Goal: Task Accomplishment & Management: Manage account settings

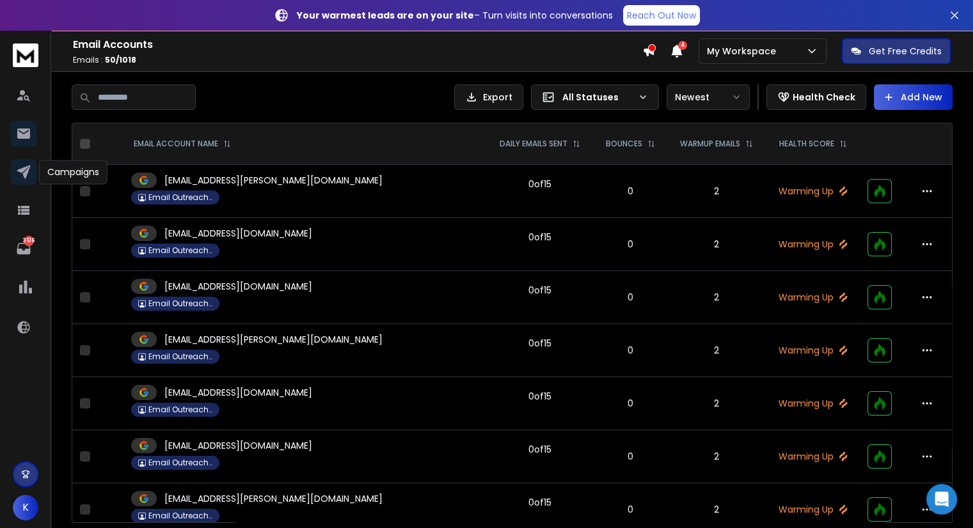
click at [26, 172] on icon at bounding box center [23, 171] width 13 height 13
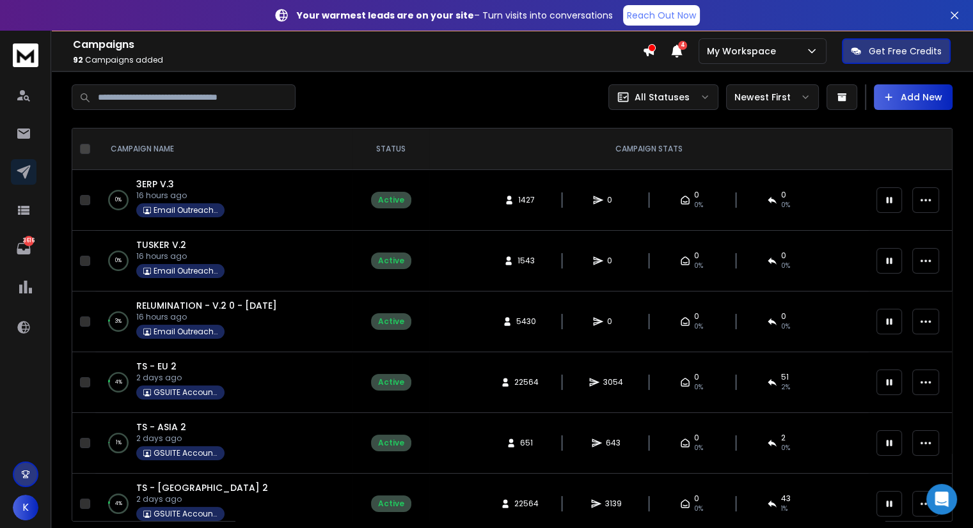
click at [955, 13] on icon at bounding box center [954, 16] width 12 height 12
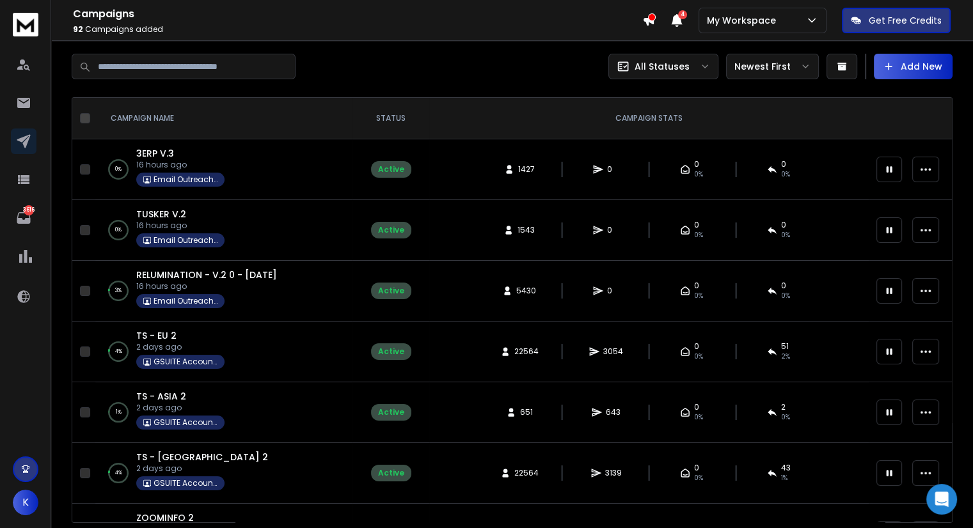
click at [152, 163] on p "16 hours ago" at bounding box center [180, 165] width 88 height 10
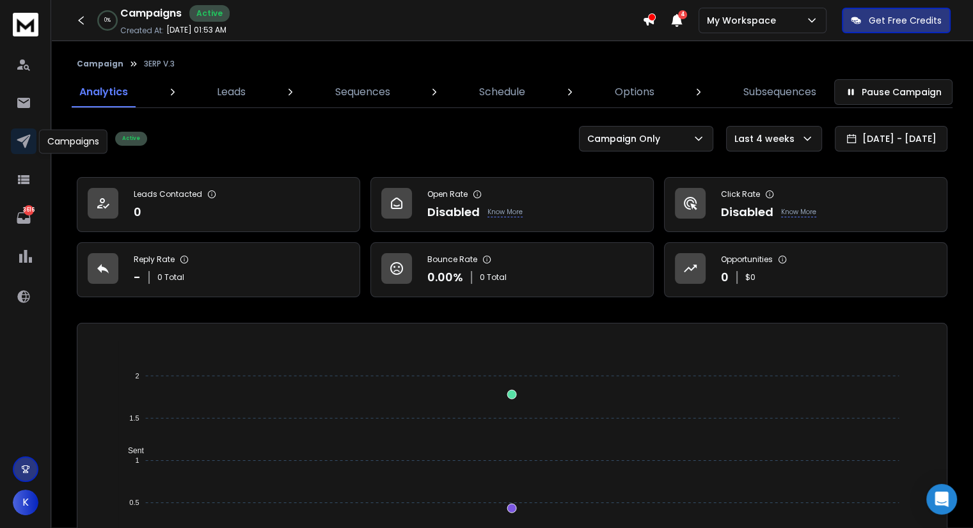
click at [33, 141] on link at bounding box center [24, 142] width 26 height 26
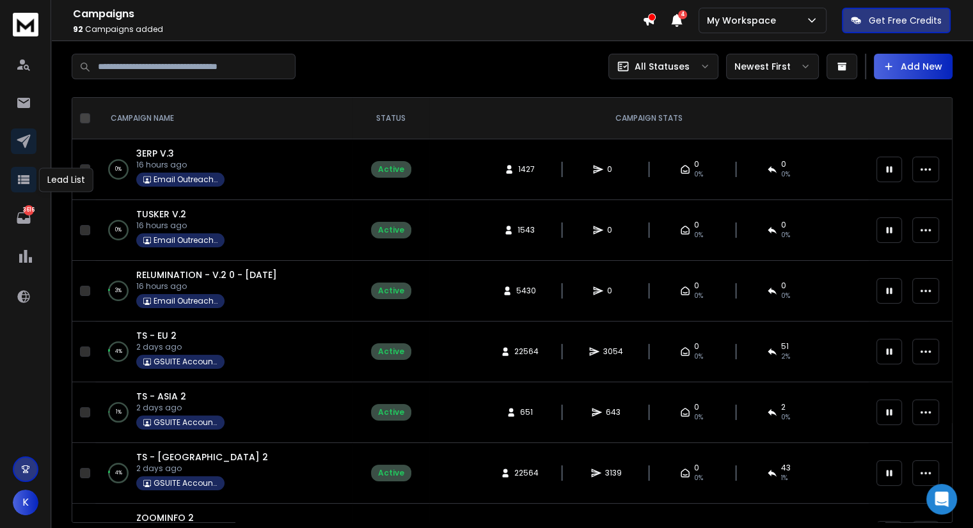
click at [22, 180] on icon at bounding box center [24, 179] width 12 height 9
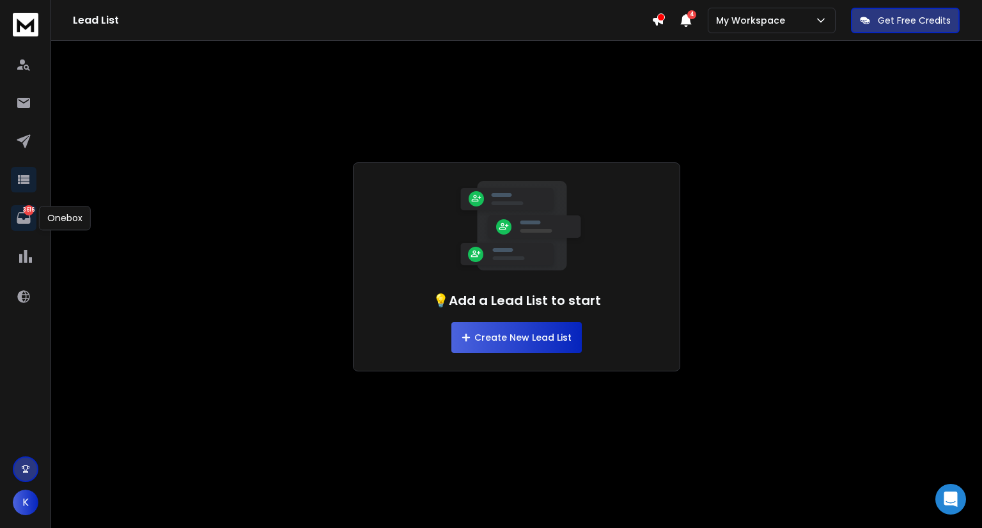
click at [18, 213] on icon at bounding box center [23, 217] width 15 height 15
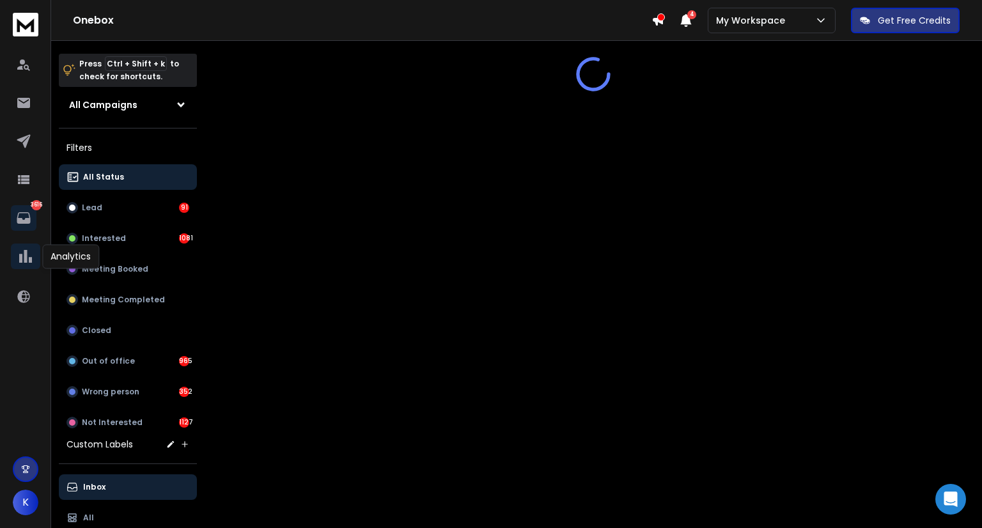
click at [18, 257] on icon at bounding box center [25, 256] width 19 height 19
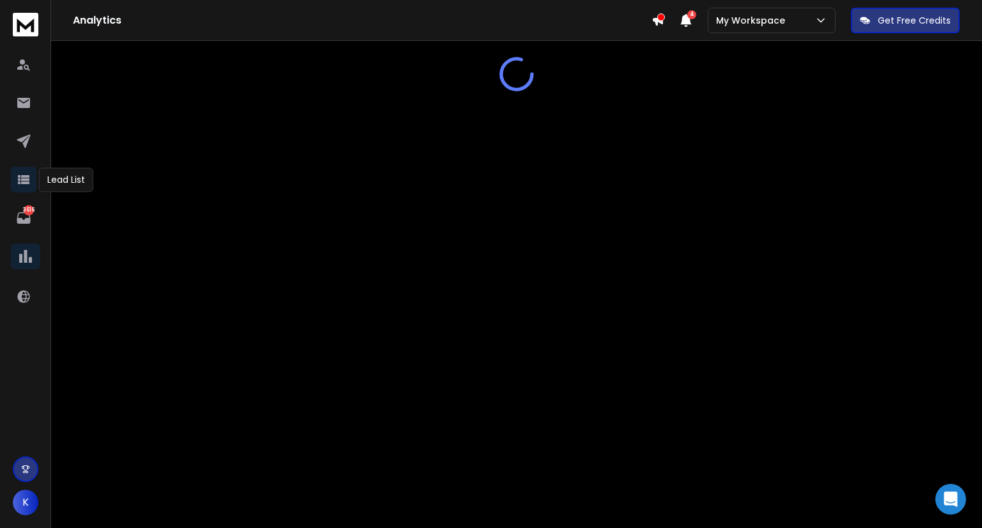
click at [23, 175] on icon at bounding box center [24, 179] width 12 height 9
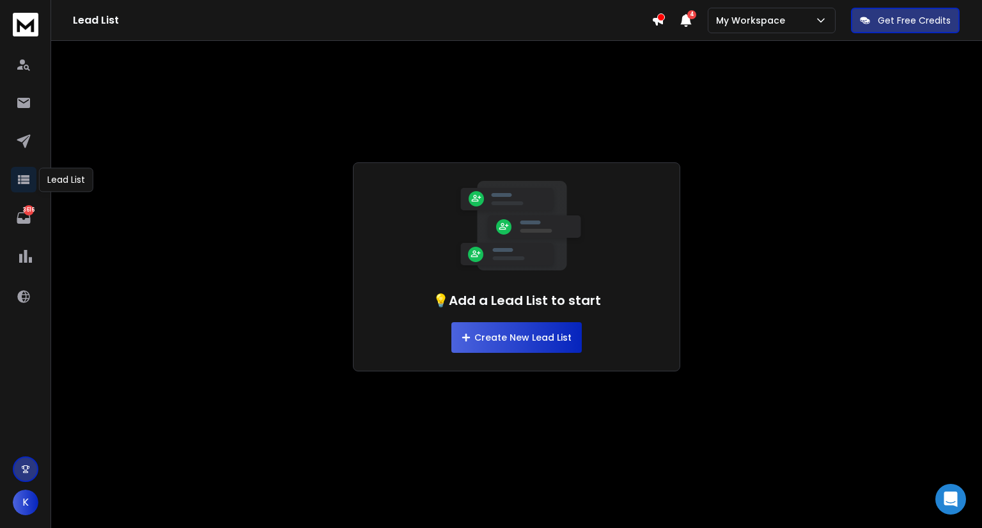
click at [32, 178] on link at bounding box center [24, 180] width 26 height 26
click at [21, 216] on icon at bounding box center [23, 217] width 15 height 15
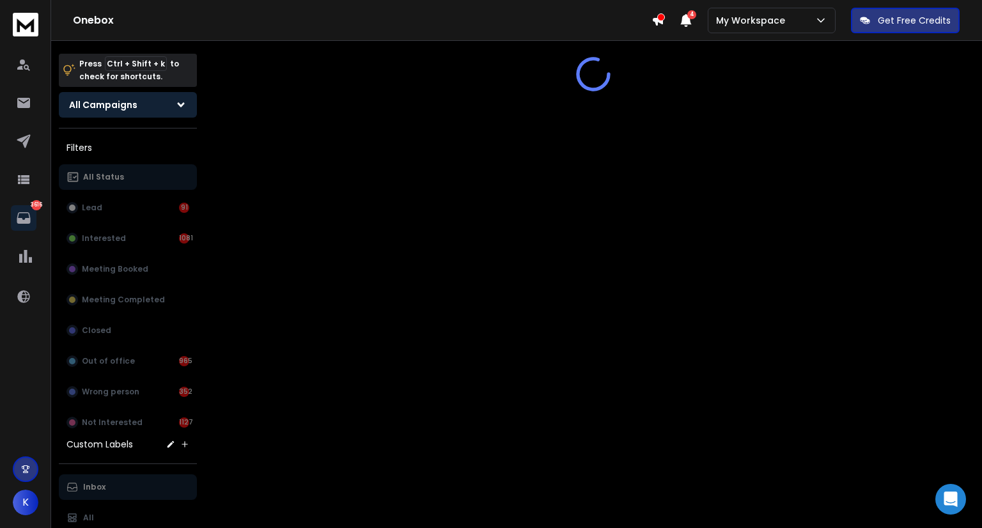
click at [137, 104] on button "All Campaigns" at bounding box center [128, 105] width 138 height 26
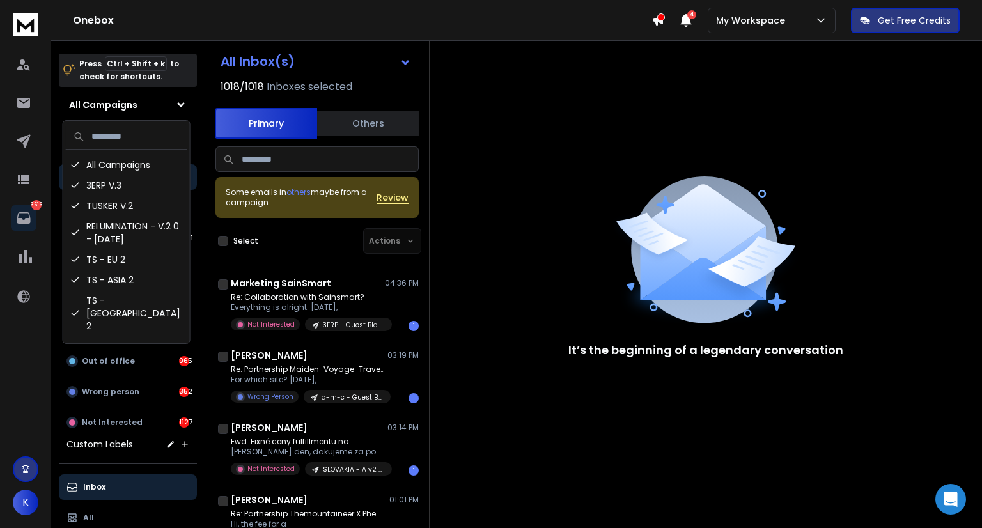
click at [292, 157] on input at bounding box center [317, 159] width 203 height 26
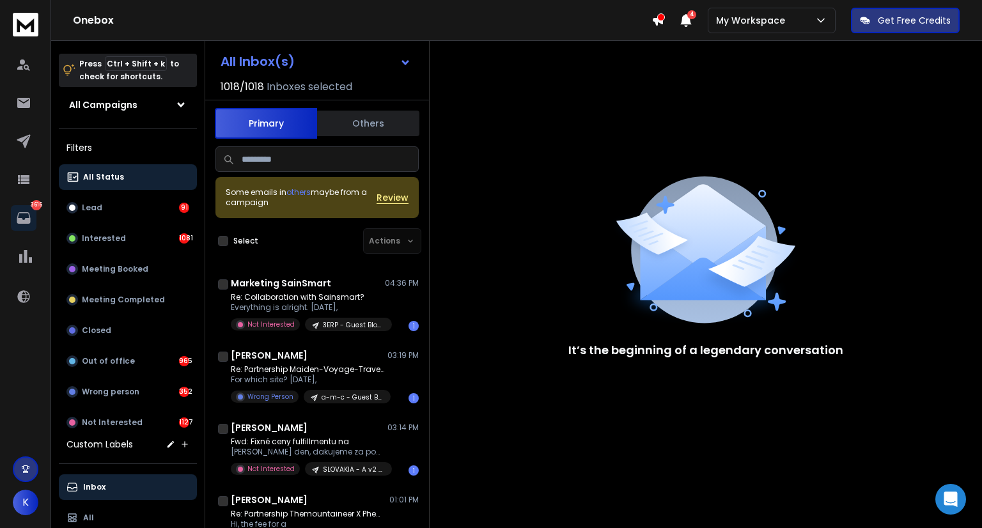
paste input "**********"
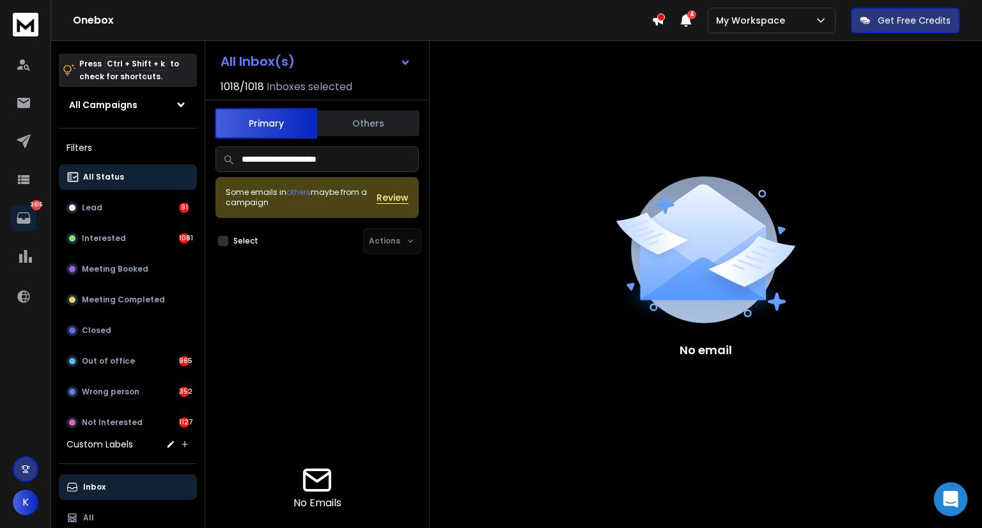
type input "**********"
click at [952, 502] on icon "Open Intercom Messenger" at bounding box center [951, 499] width 17 height 17
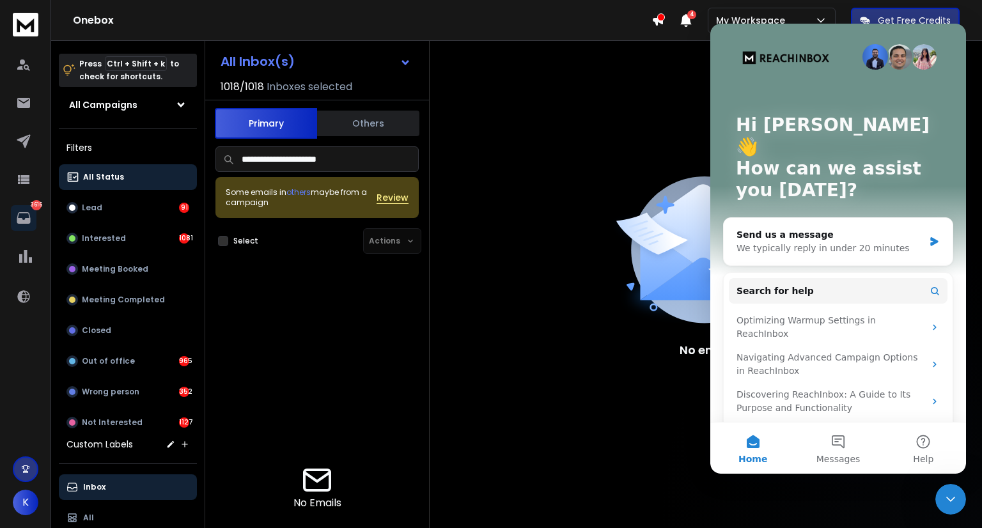
click at [537, 313] on div "No email" at bounding box center [706, 265] width 553 height 449
click at [953, 494] on icon "Close Intercom Messenger" at bounding box center [950, 499] width 15 height 15
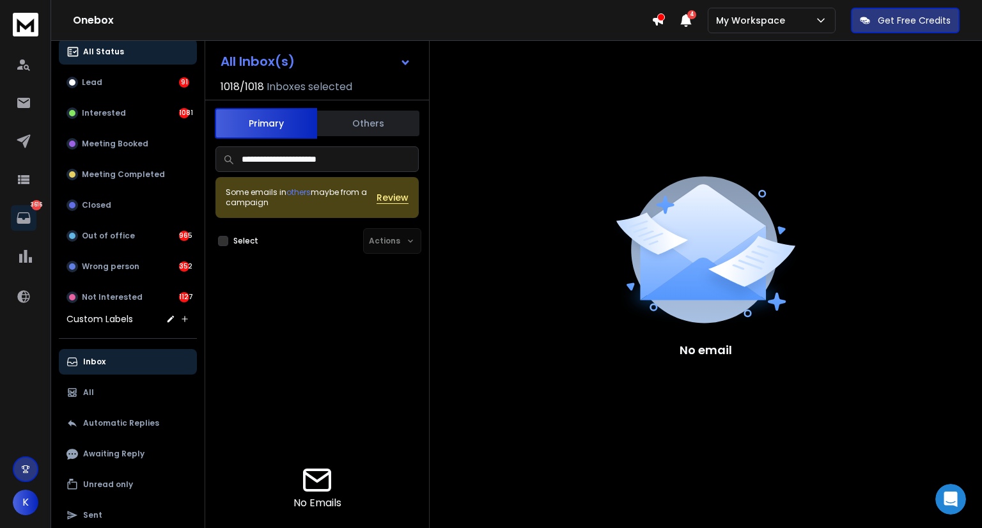
scroll to position [177, 0]
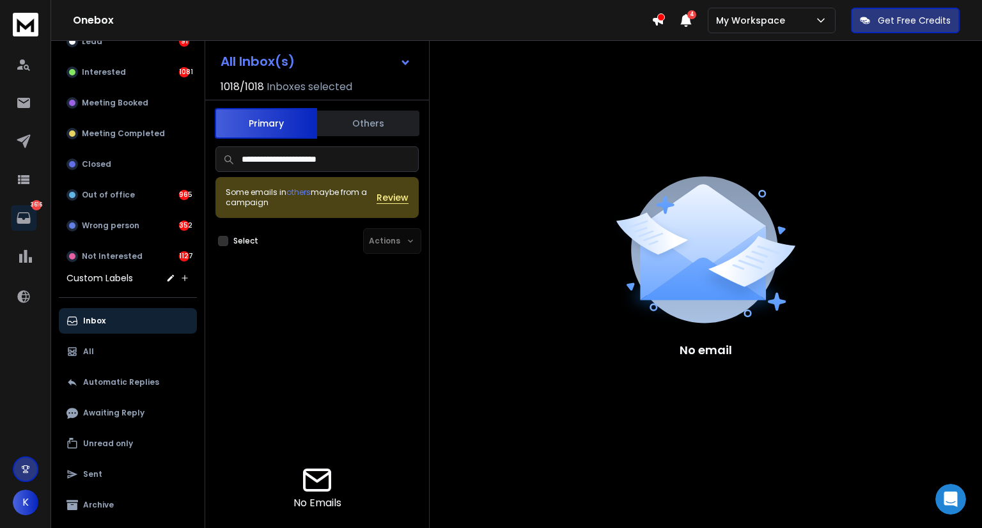
click at [180, 274] on icon at bounding box center [184, 278] width 9 height 9
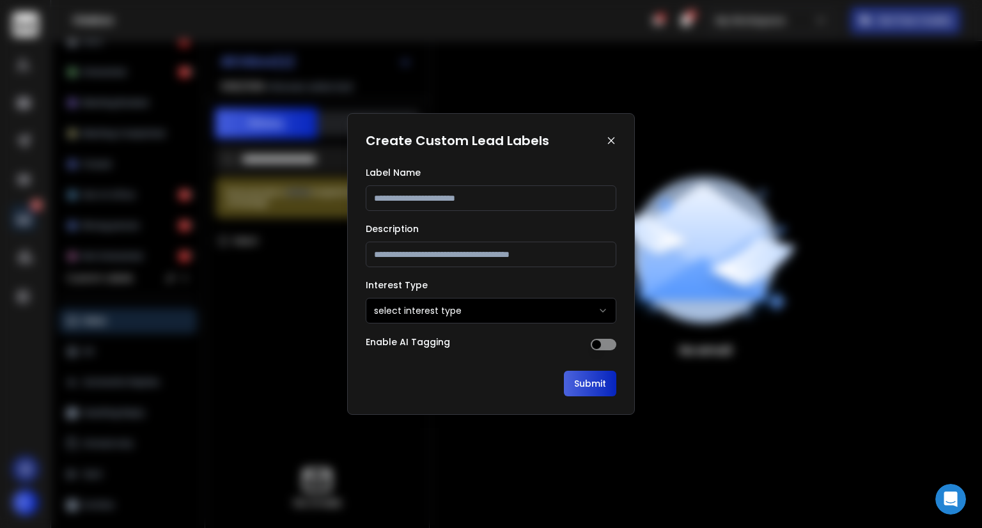
click at [610, 141] on icon at bounding box center [611, 141] width 10 height 10
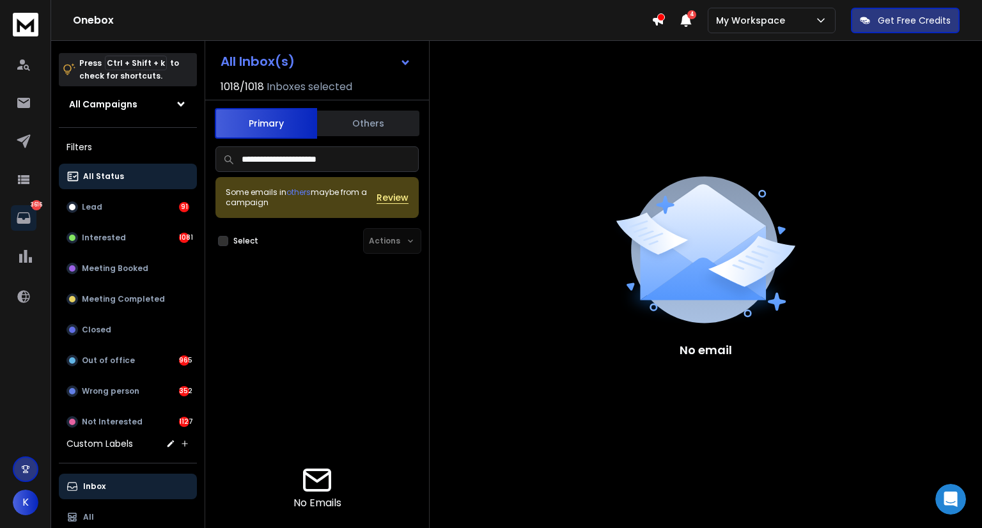
scroll to position [0, 0]
click at [130, 303] on p "Meeting Completed" at bounding box center [123, 300] width 83 height 10
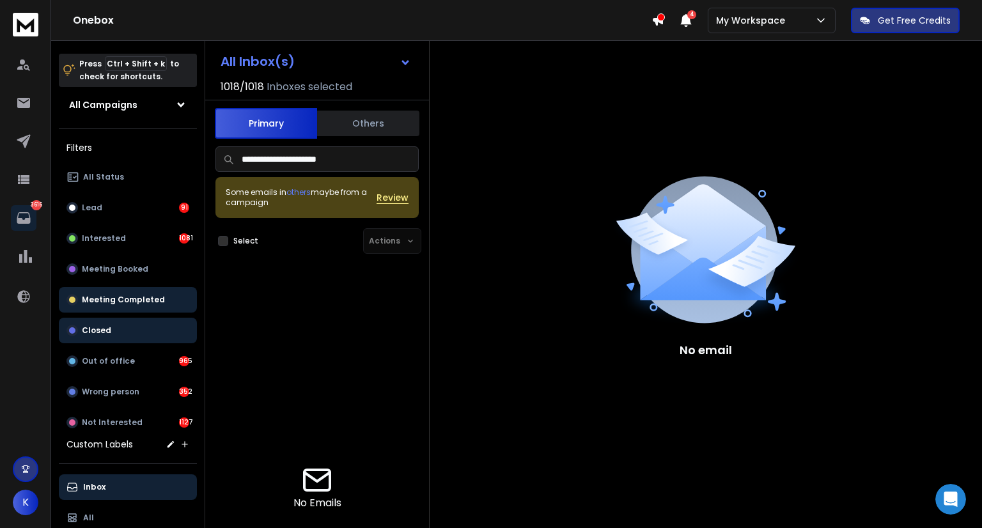
click at [118, 327] on button "Closed" at bounding box center [128, 331] width 138 height 26
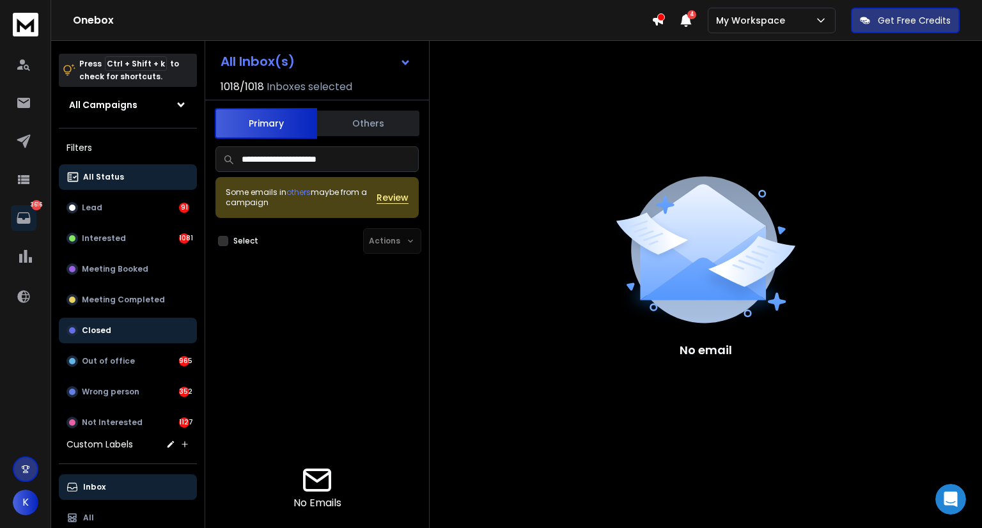
click at [102, 183] on div "All Status" at bounding box center [96, 177] width 58 height 13
drag, startPoint x: 372, startPoint y: 159, endPoint x: 145, endPoint y: 170, distance: 228.0
click at [146, 169] on div "**********" at bounding box center [516, 305] width 931 height 528
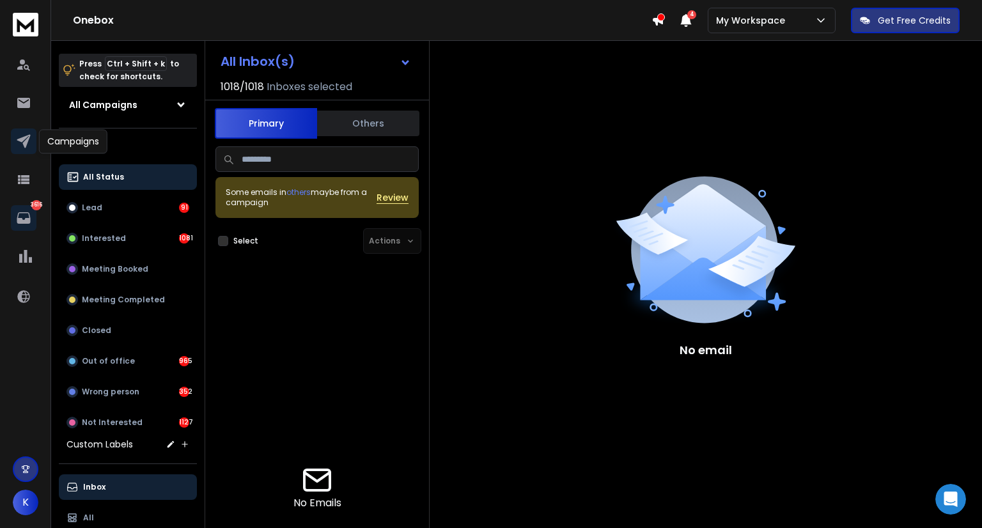
click at [20, 132] on link at bounding box center [24, 142] width 26 height 26
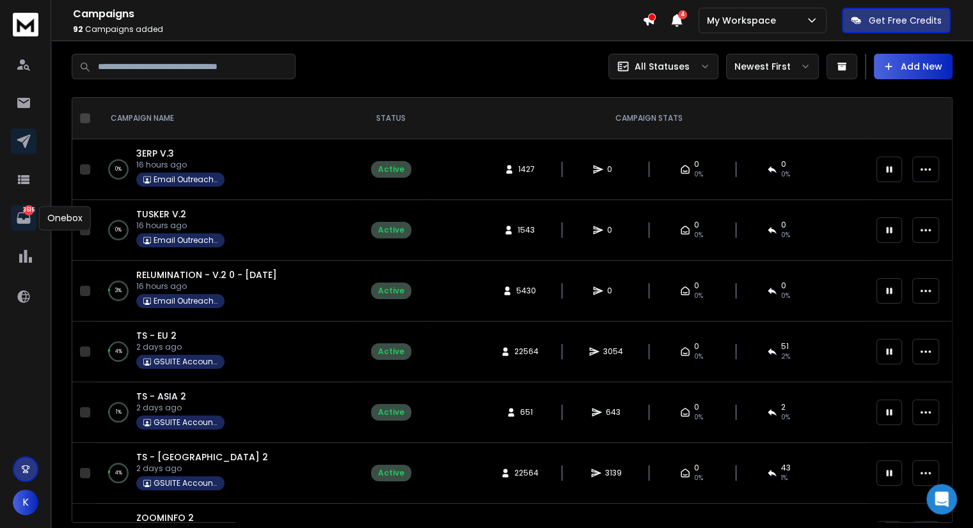
click at [28, 212] on p "3616" at bounding box center [29, 210] width 10 height 10
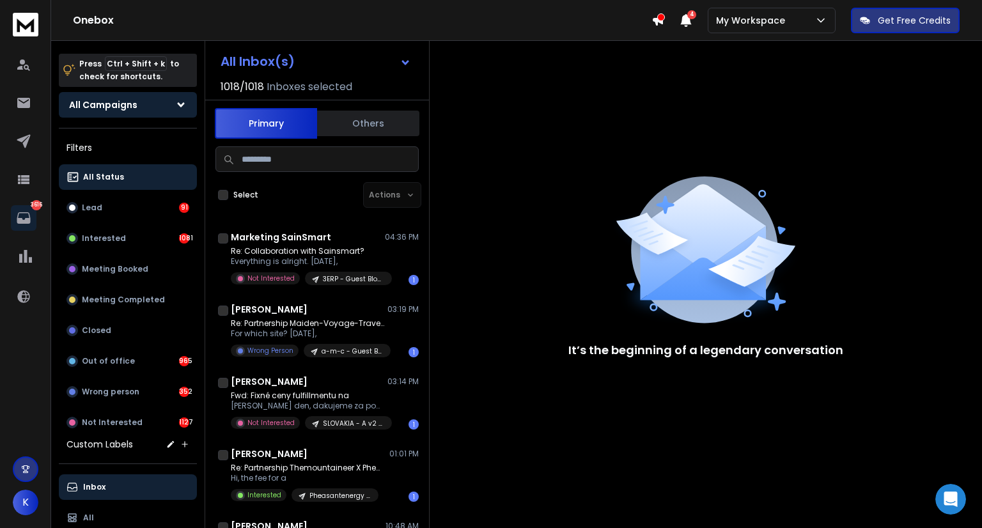
click at [181, 106] on icon at bounding box center [181, 105] width 12 height 12
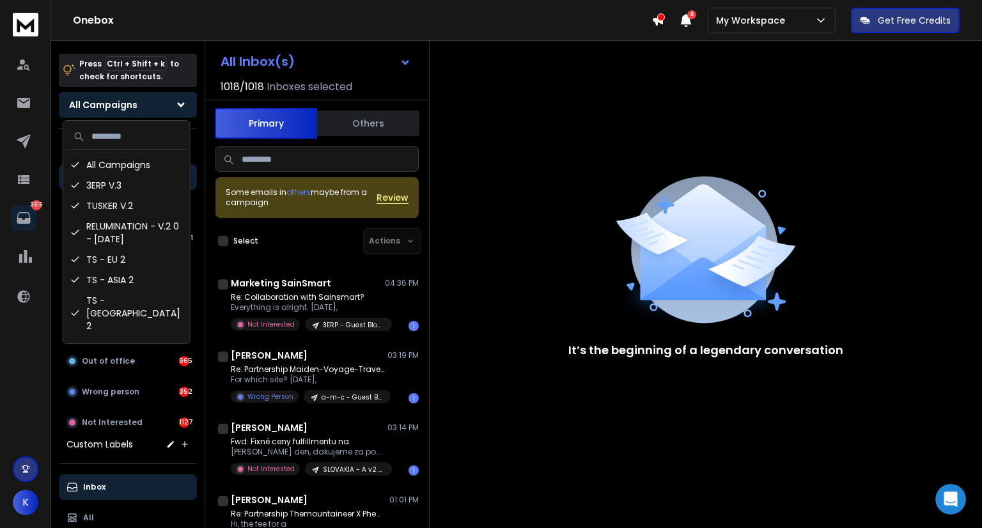
click at [181, 106] on icon at bounding box center [181, 105] width 12 height 12
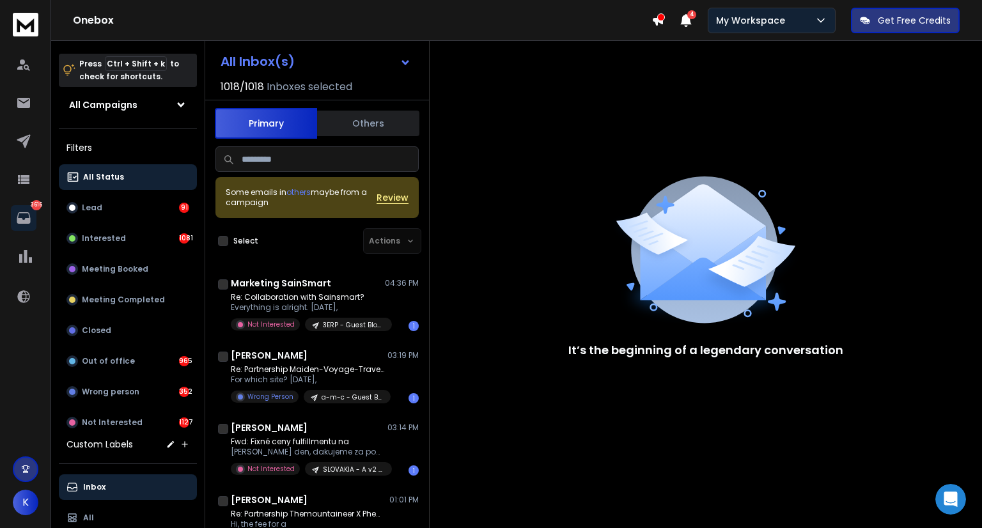
click at [819, 23] on icon "button" at bounding box center [821, 20] width 13 height 13
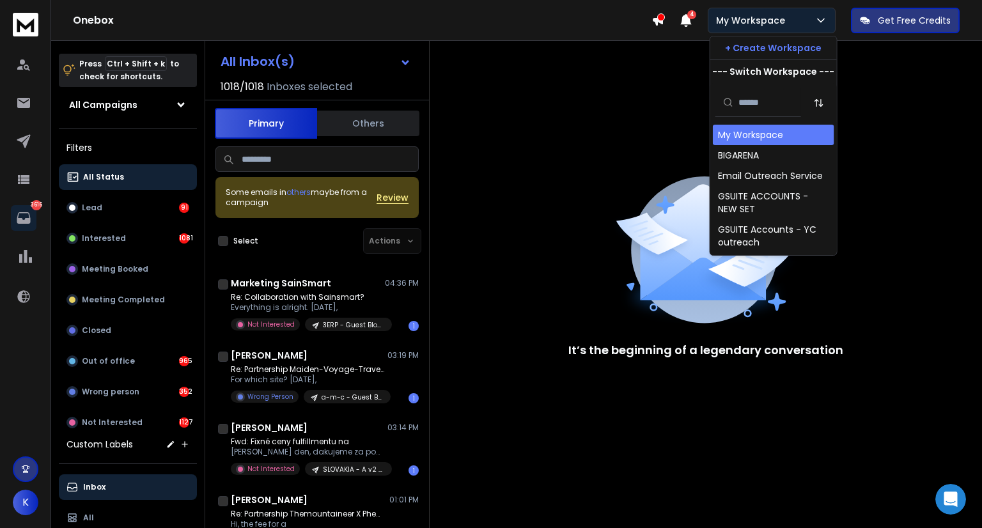
click at [819, 23] on icon "button" at bounding box center [821, 20] width 13 height 13
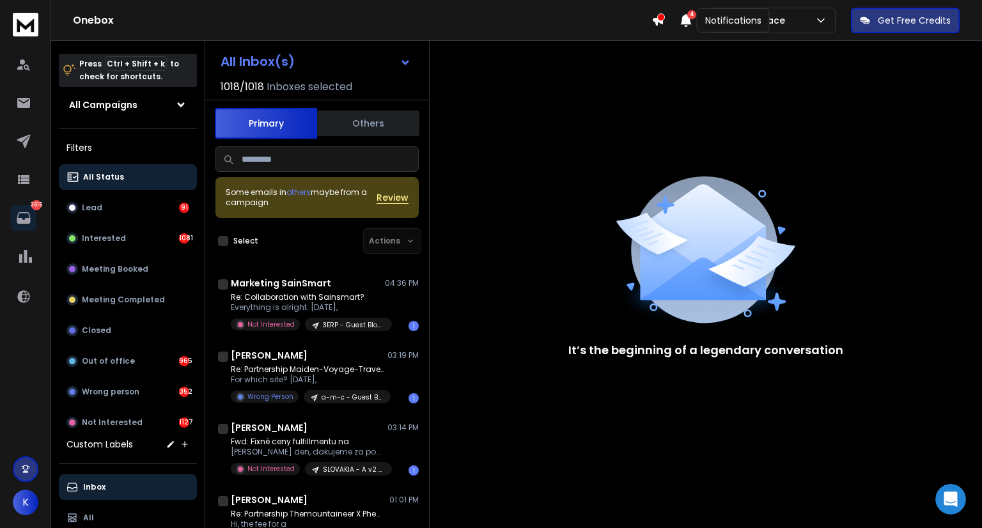
click at [694, 16] on span "4" at bounding box center [692, 14] width 9 height 9
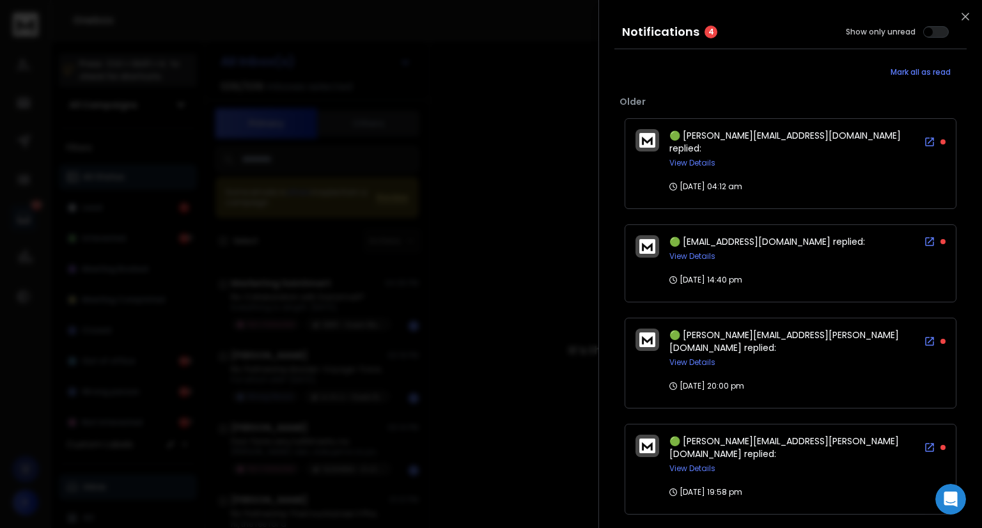
click at [964, 14] on icon "button" at bounding box center [966, 16] width 6 height 6
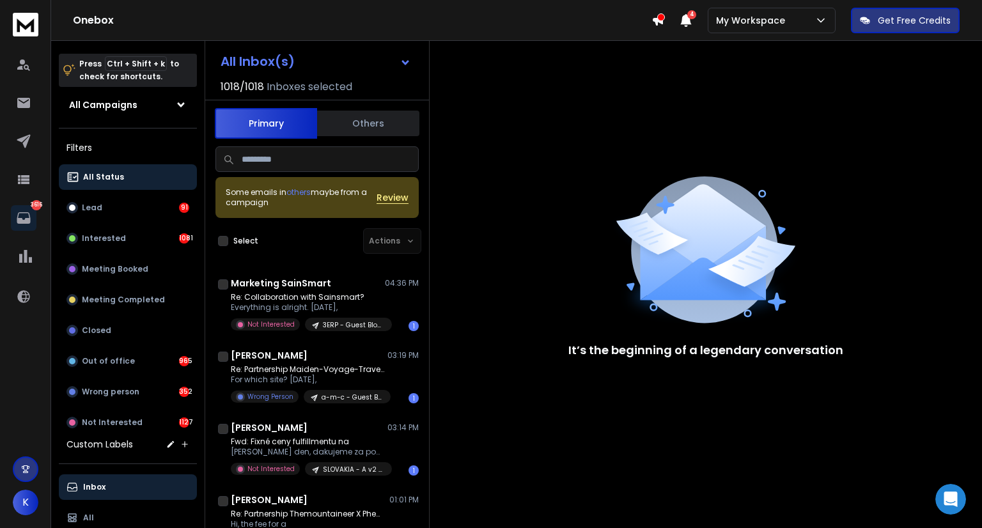
click at [90, 177] on p "All Status" at bounding box center [103, 177] width 41 height 10
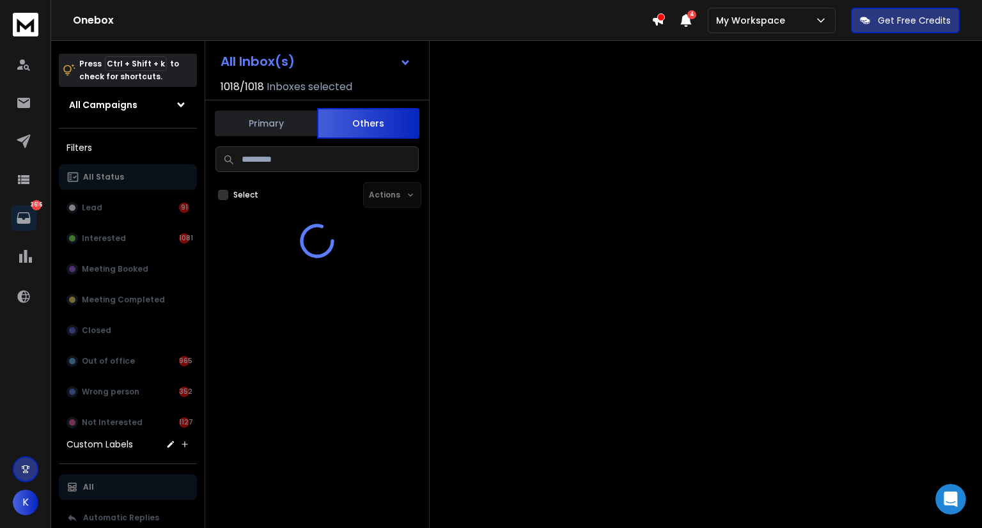
click at [355, 121] on button "Others" at bounding box center [368, 123] width 102 height 31
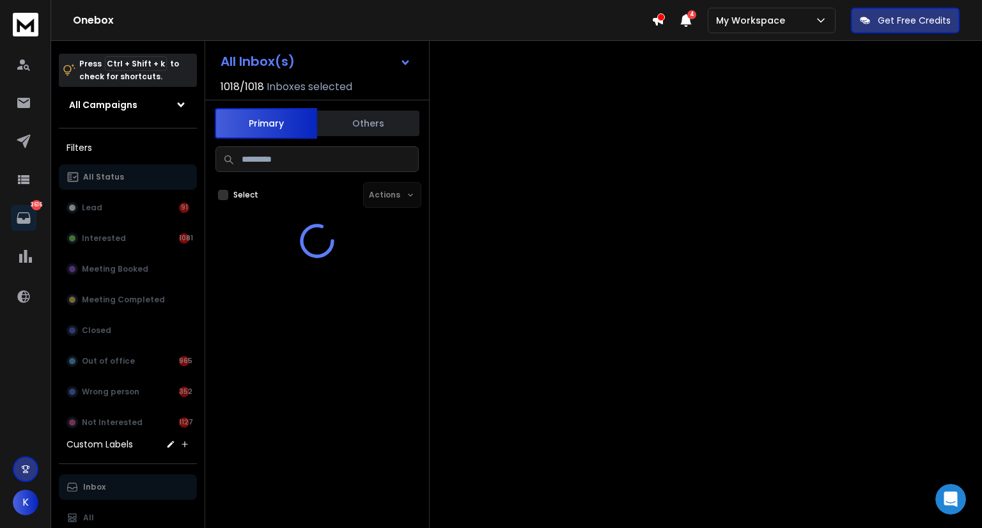
click at [269, 118] on button "Primary" at bounding box center [266, 123] width 102 height 31
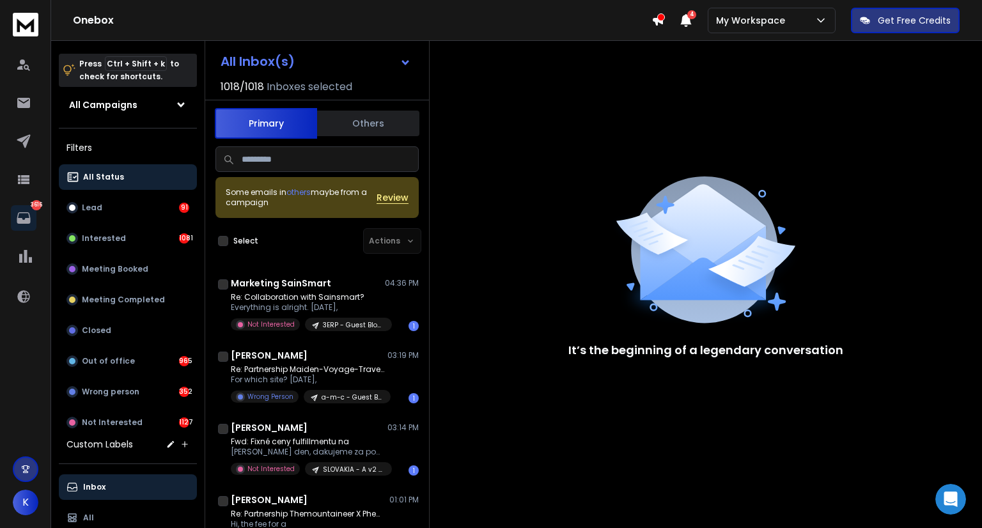
click at [292, 161] on input at bounding box center [317, 159] width 203 height 26
click at [129, 392] on p "Wrong person" at bounding box center [111, 392] width 58 height 10
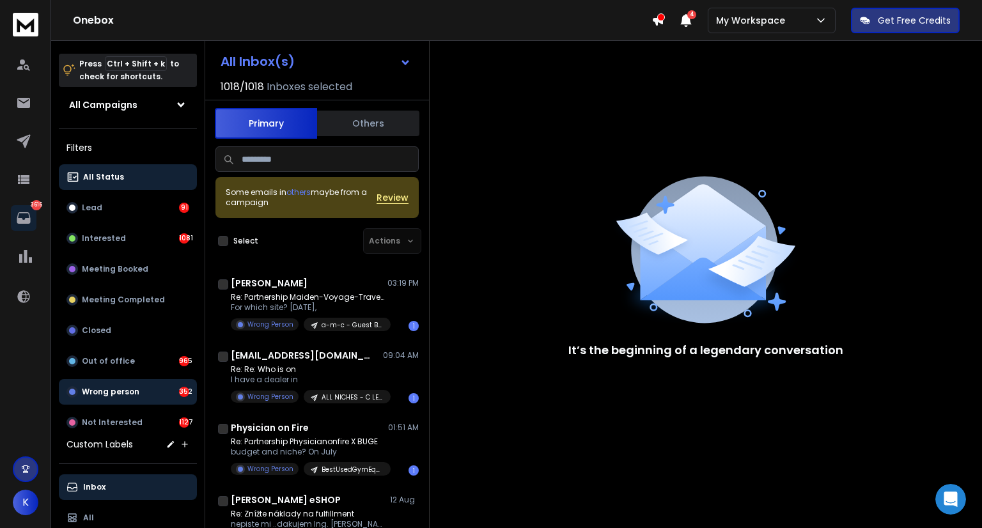
click at [106, 175] on p "All Status" at bounding box center [103, 177] width 41 height 10
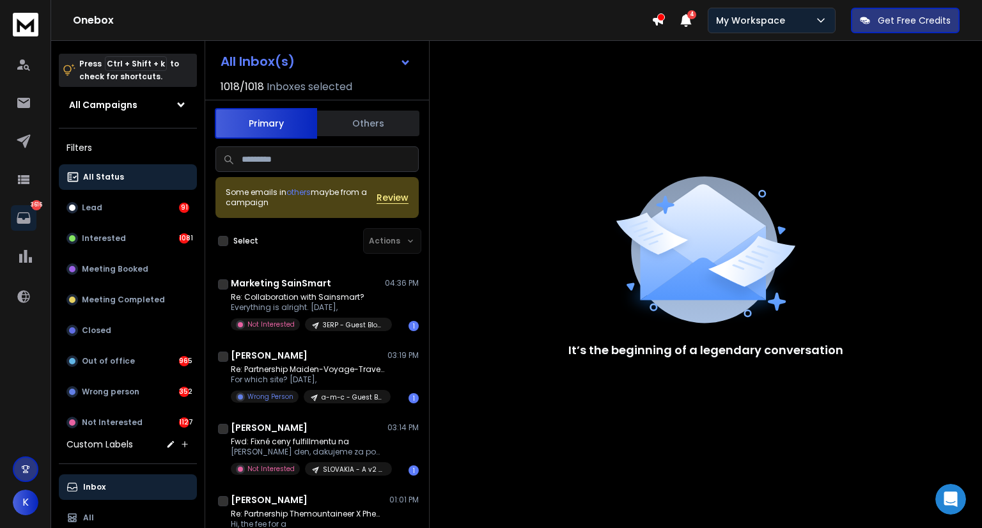
drag, startPoint x: 549, startPoint y: 118, endPoint x: 742, endPoint y: 8, distance: 222.0
click at [549, 118] on div "It’s the beginning of a legendary conversation" at bounding box center [706, 265] width 553 height 449
